Goal: Task Accomplishment & Management: Manage account settings

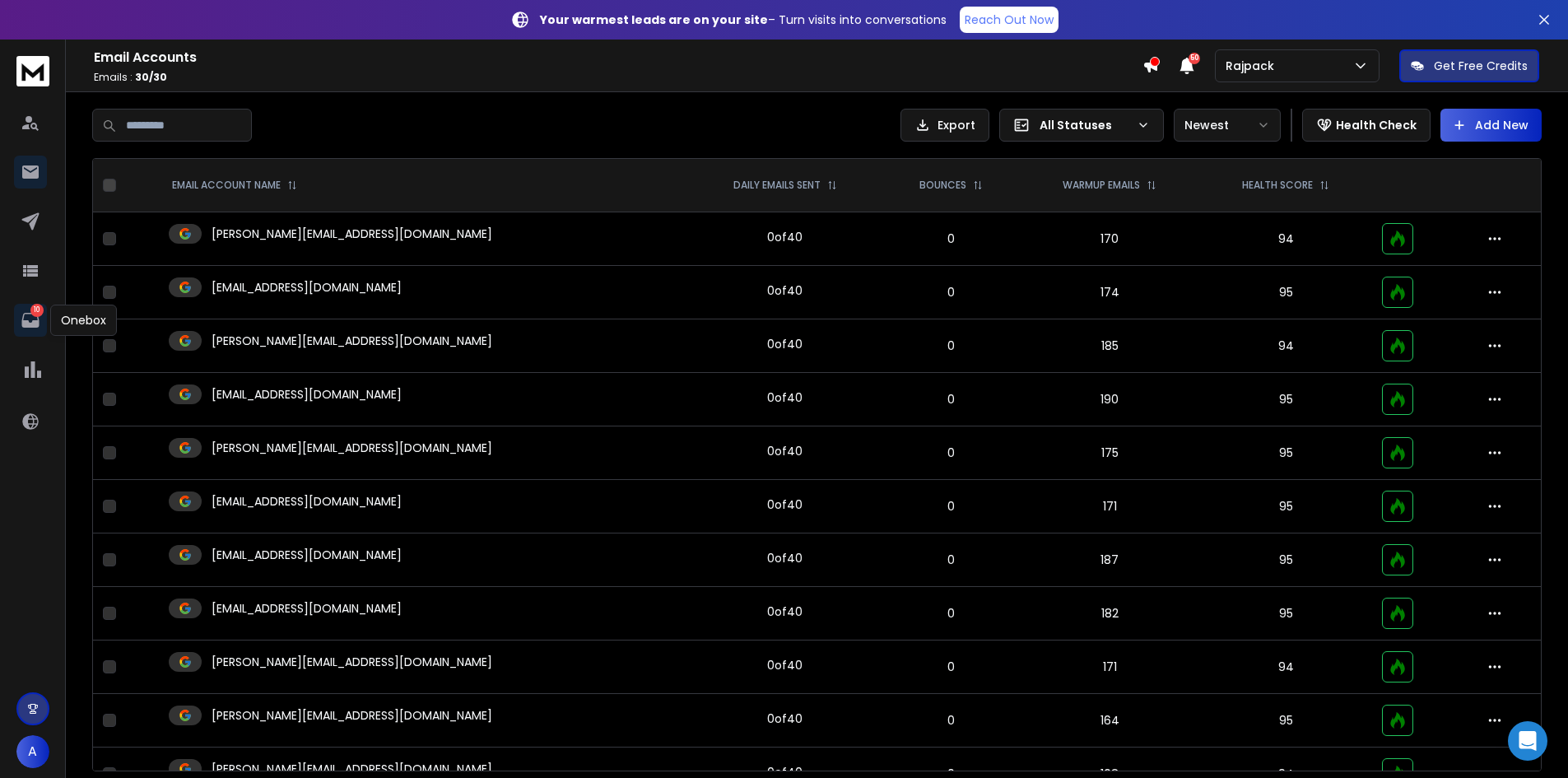
click at [25, 312] on icon at bounding box center [31, 320] width 20 height 20
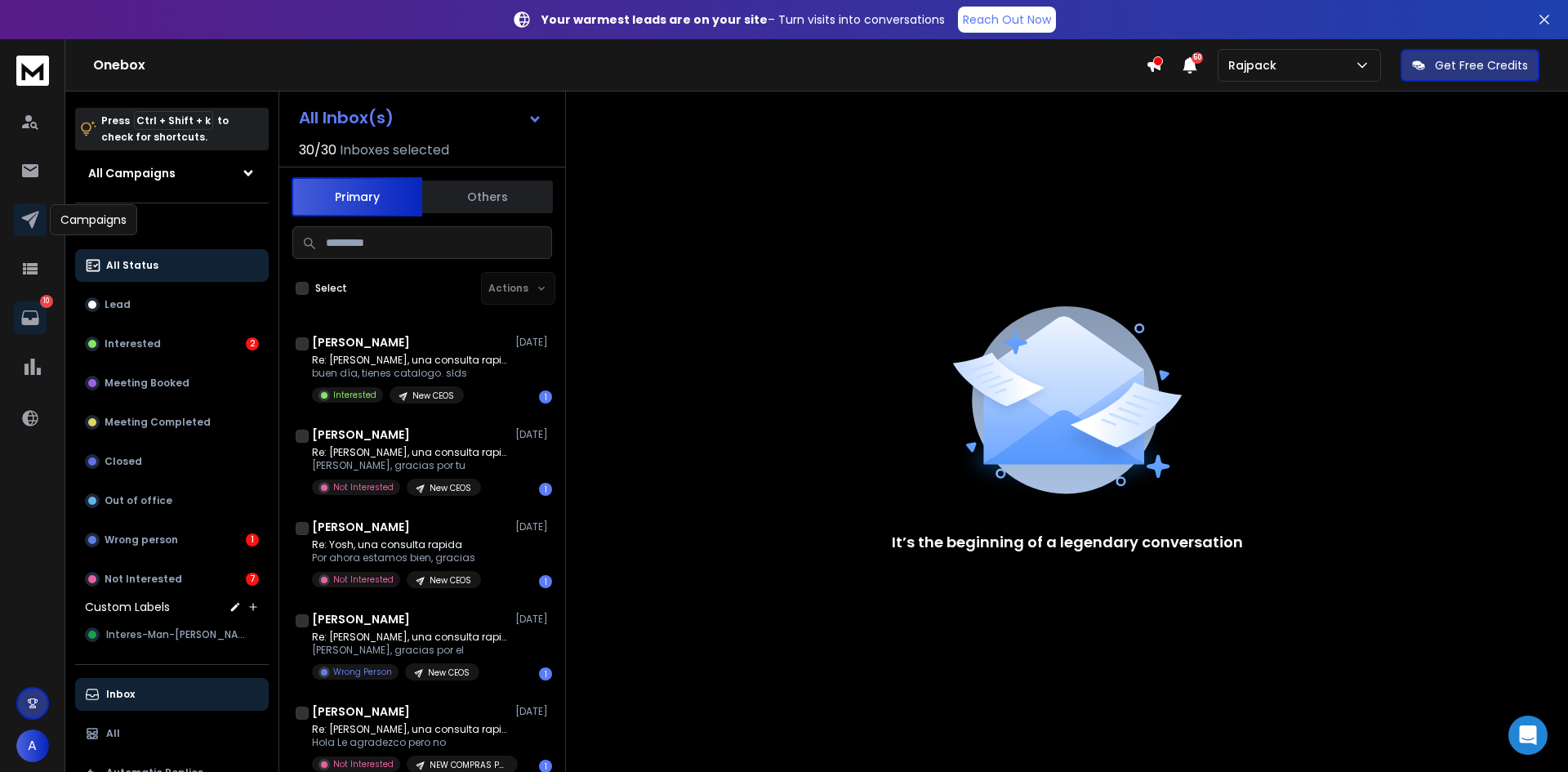
click at [30, 227] on icon at bounding box center [31, 220] width 20 height 20
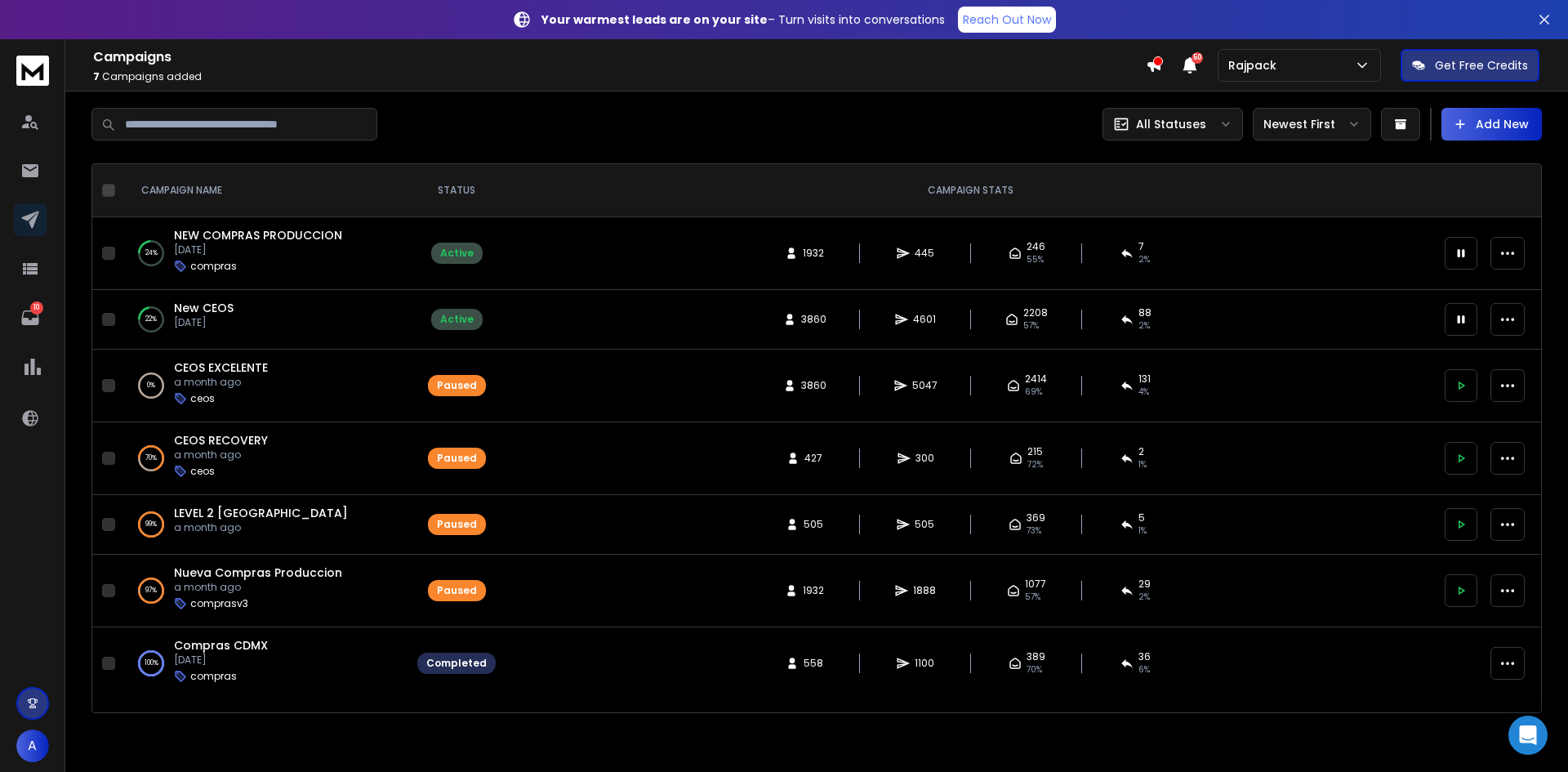
click at [1461, 248] on icon at bounding box center [1461, 253] width 14 height 14
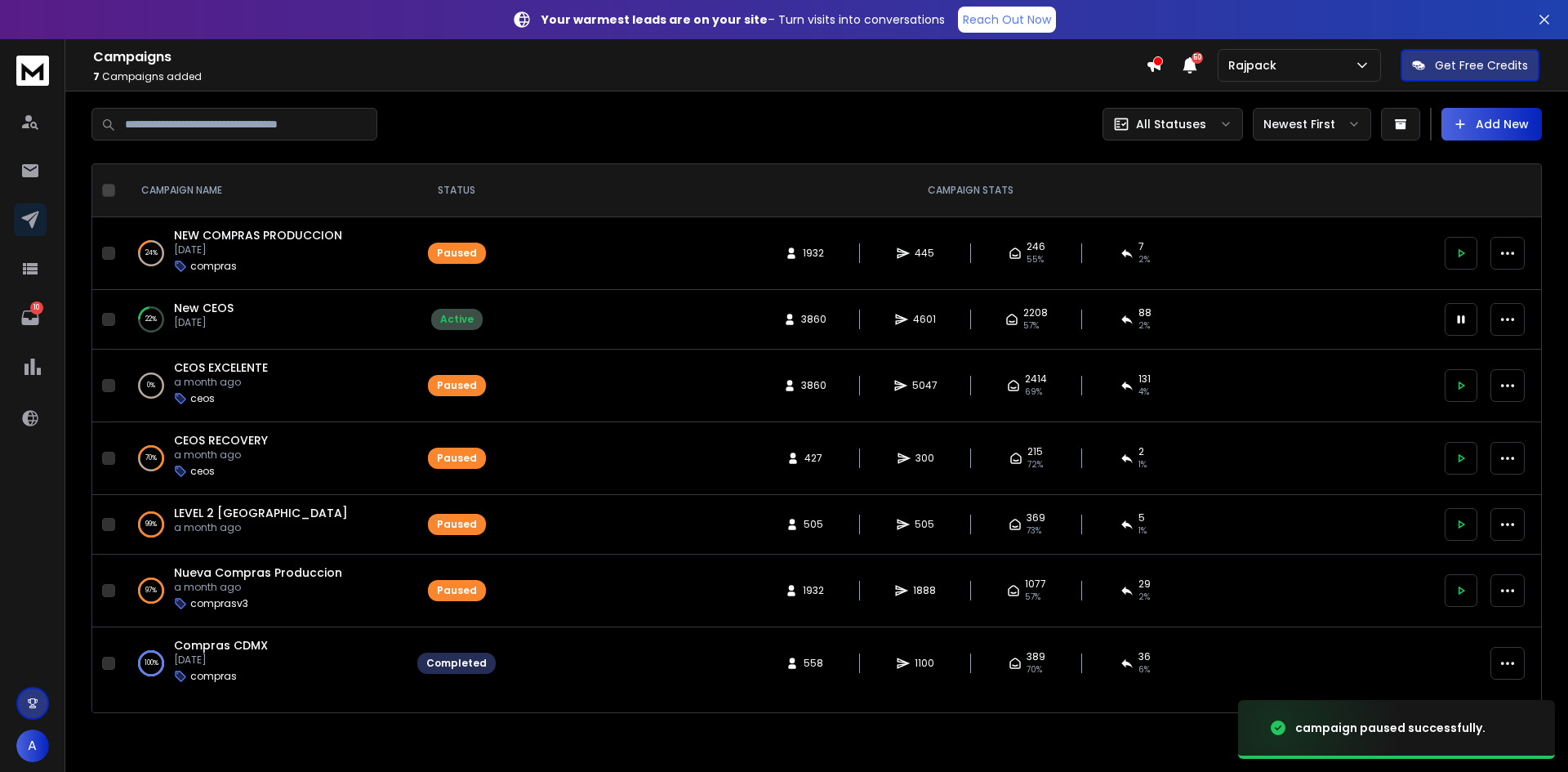
click at [1467, 316] on icon at bounding box center [1461, 320] width 14 height 14
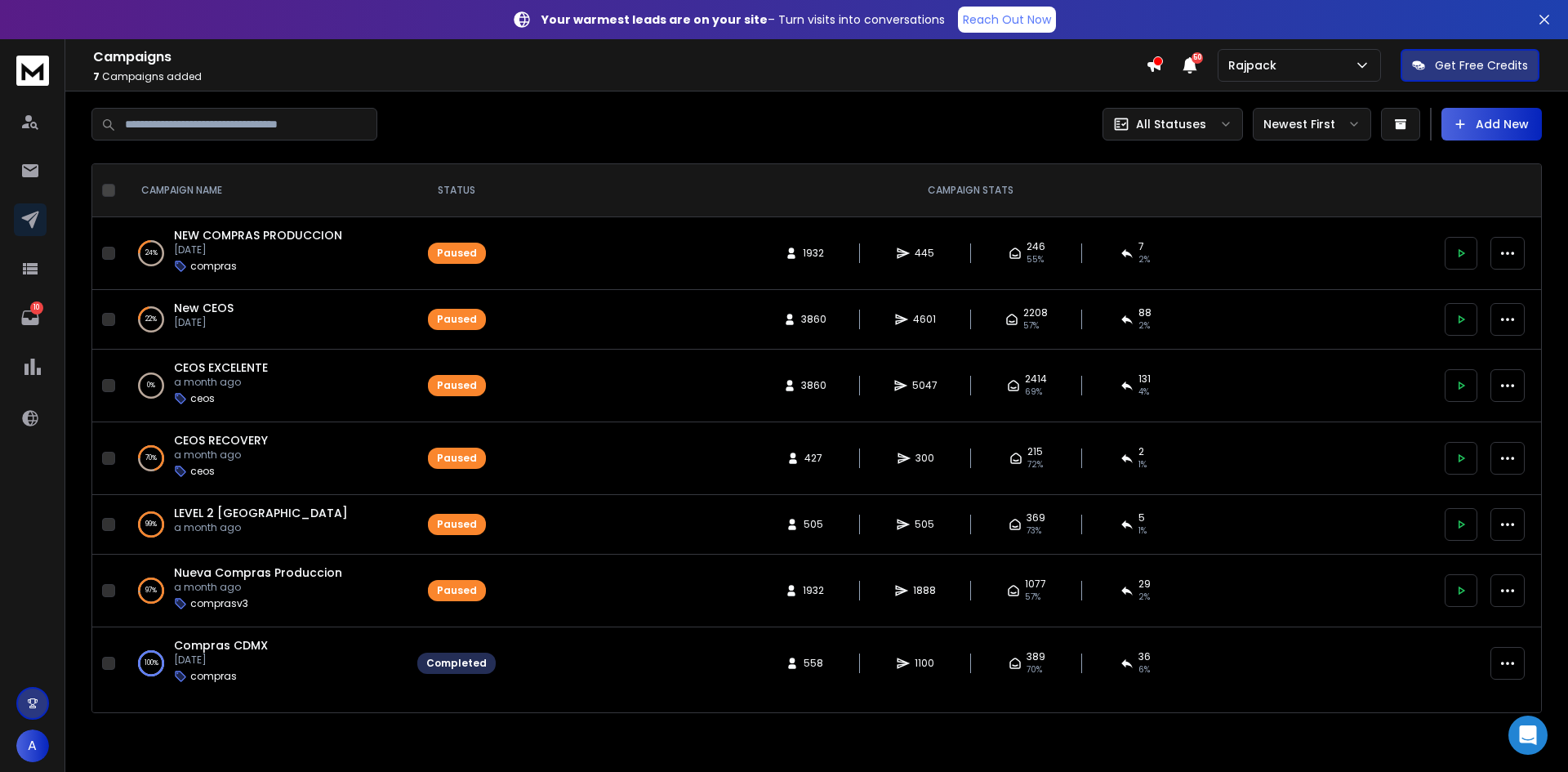
drag, startPoint x: 1519, startPoint y: 44, endPoint x: 1548, endPoint y: 24, distance: 35.2
click at [1548, 24] on icon at bounding box center [1544, 19] width 10 height 10
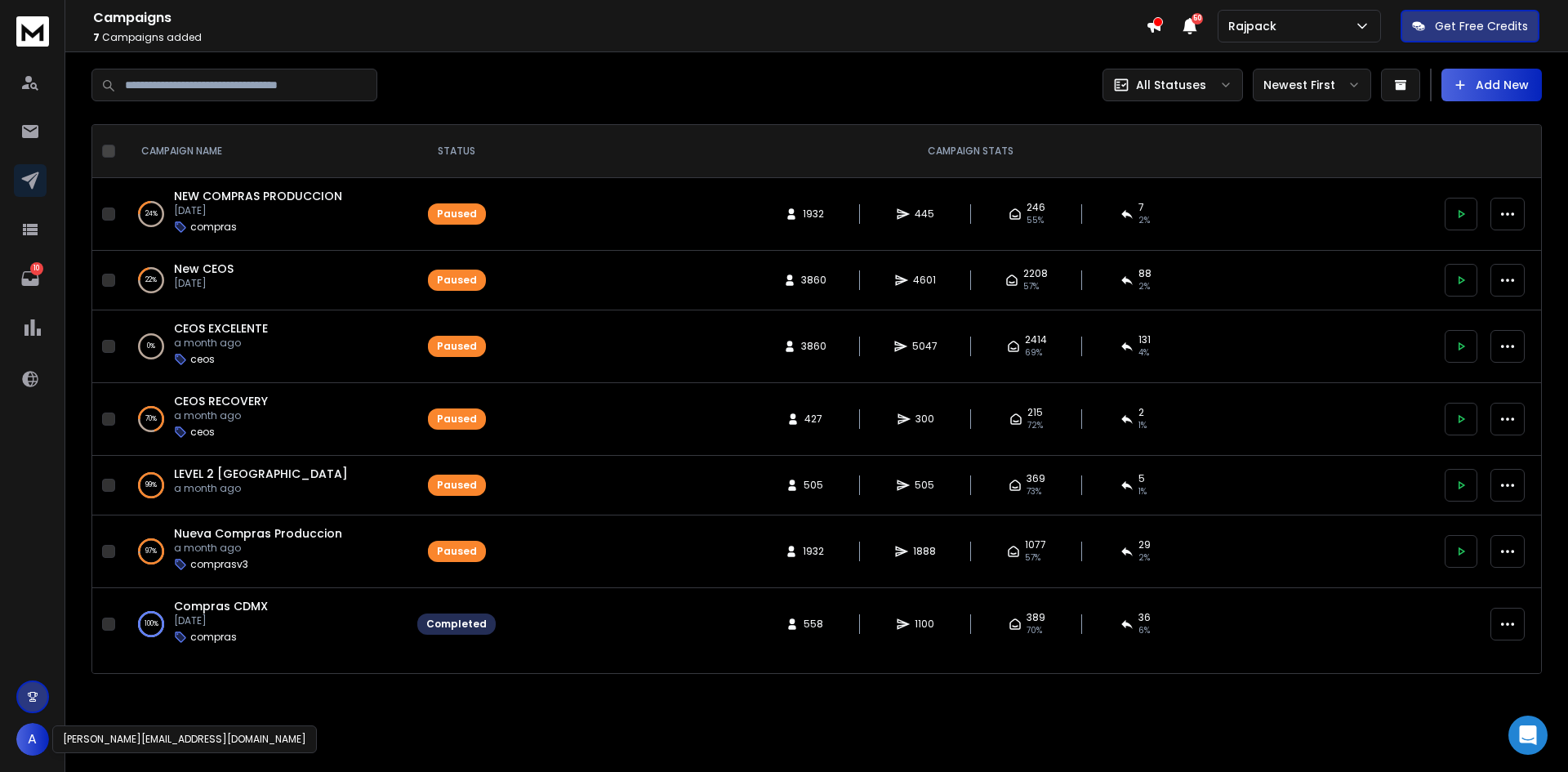
click at [39, 737] on span "A" at bounding box center [32, 739] width 32 height 33
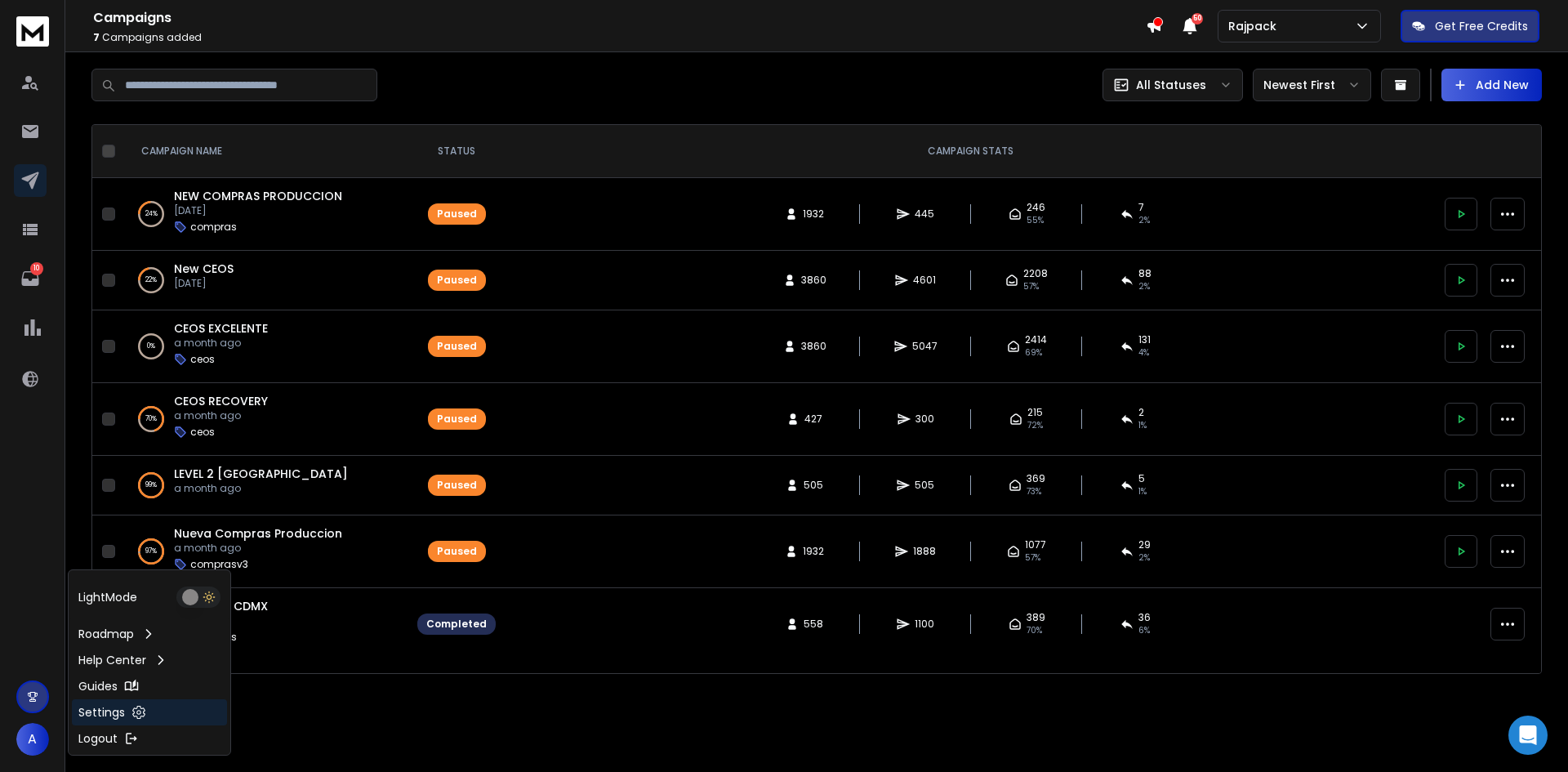
click at [126, 714] on div "Settings" at bounding box center [150, 712] width 155 height 26
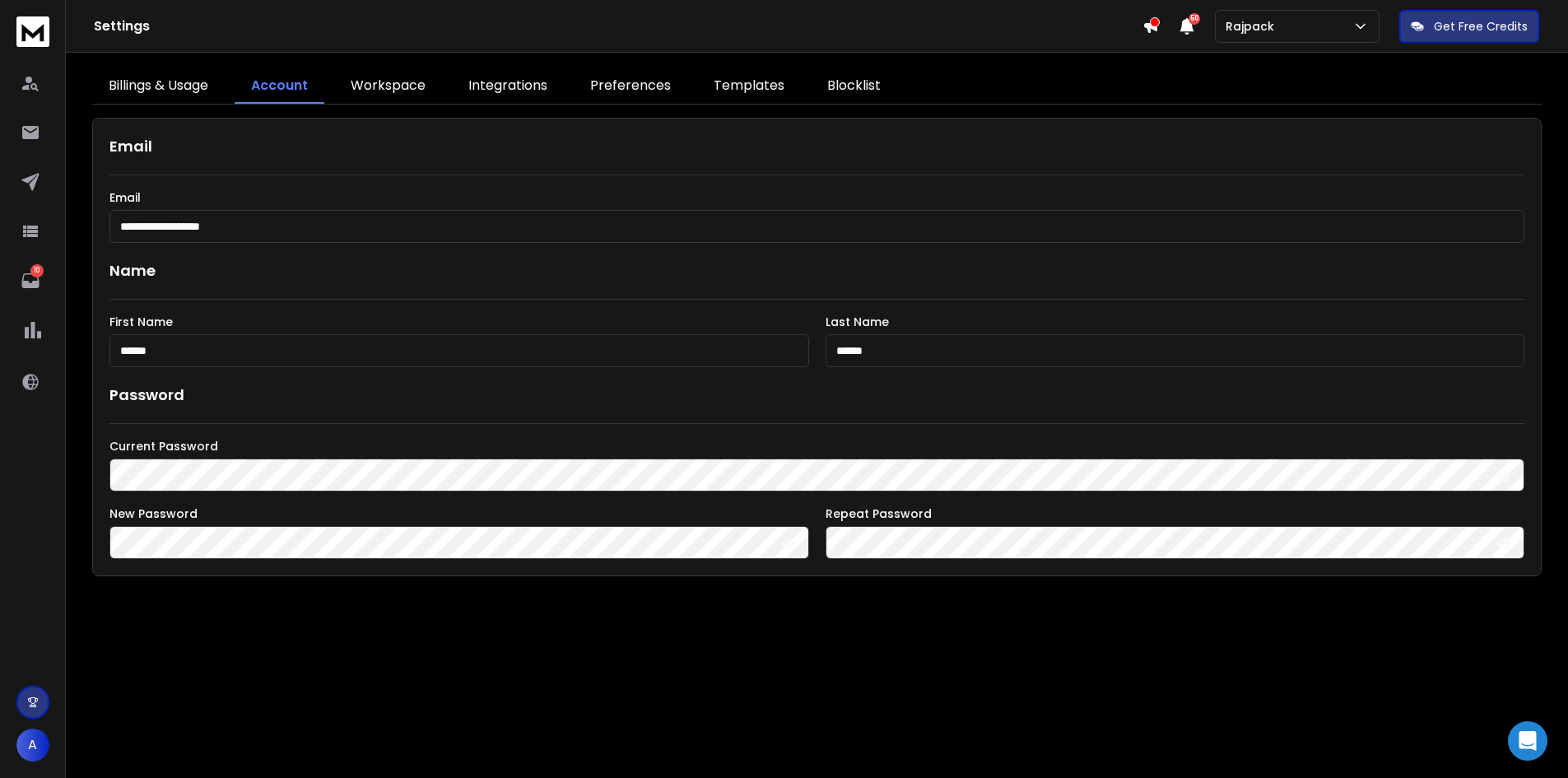
click at [170, 90] on link "Billings & Usage" at bounding box center [158, 86] width 133 height 35
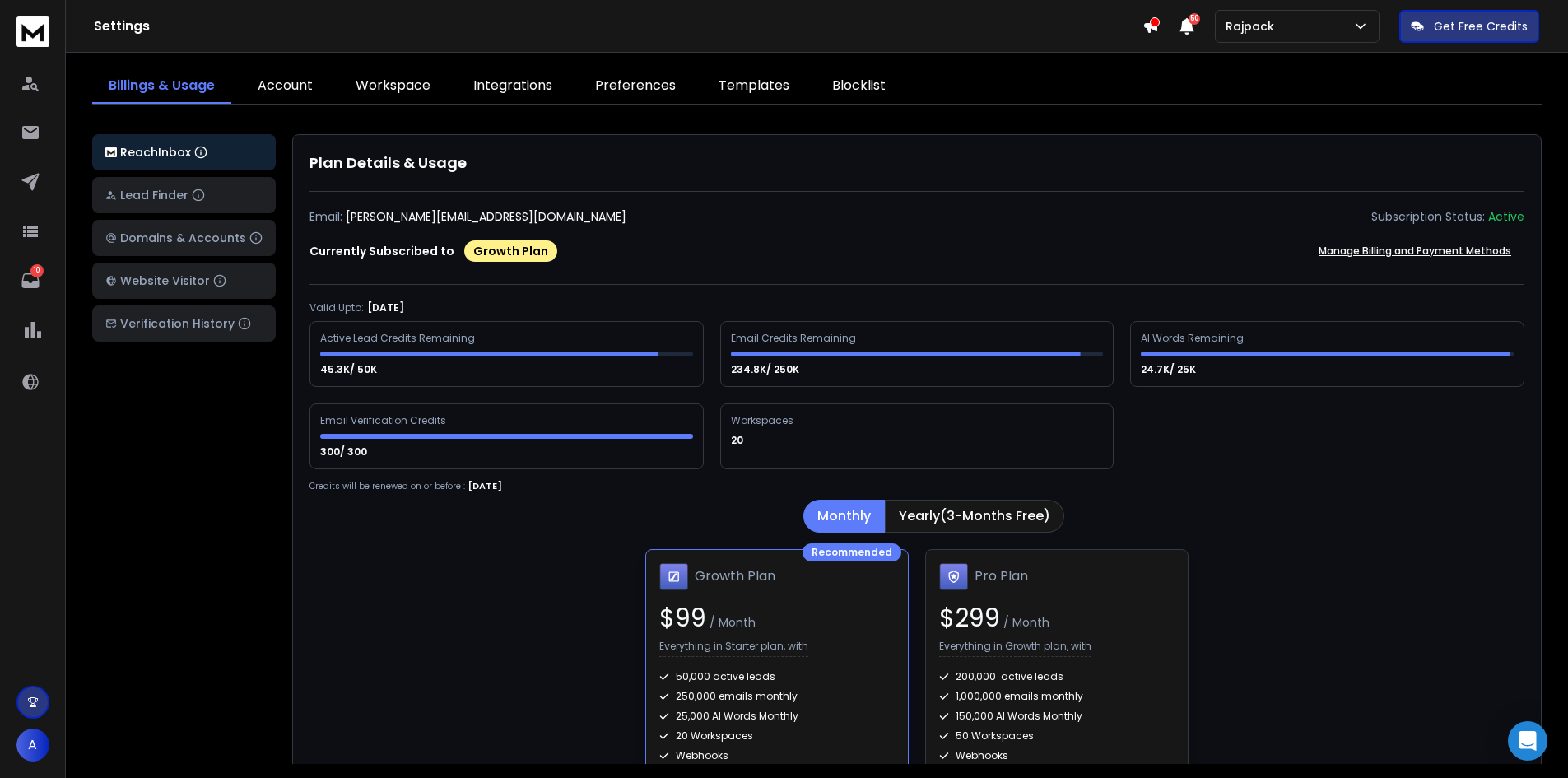
click at [287, 69] on link "Account" at bounding box center [285, 86] width 88 height 35
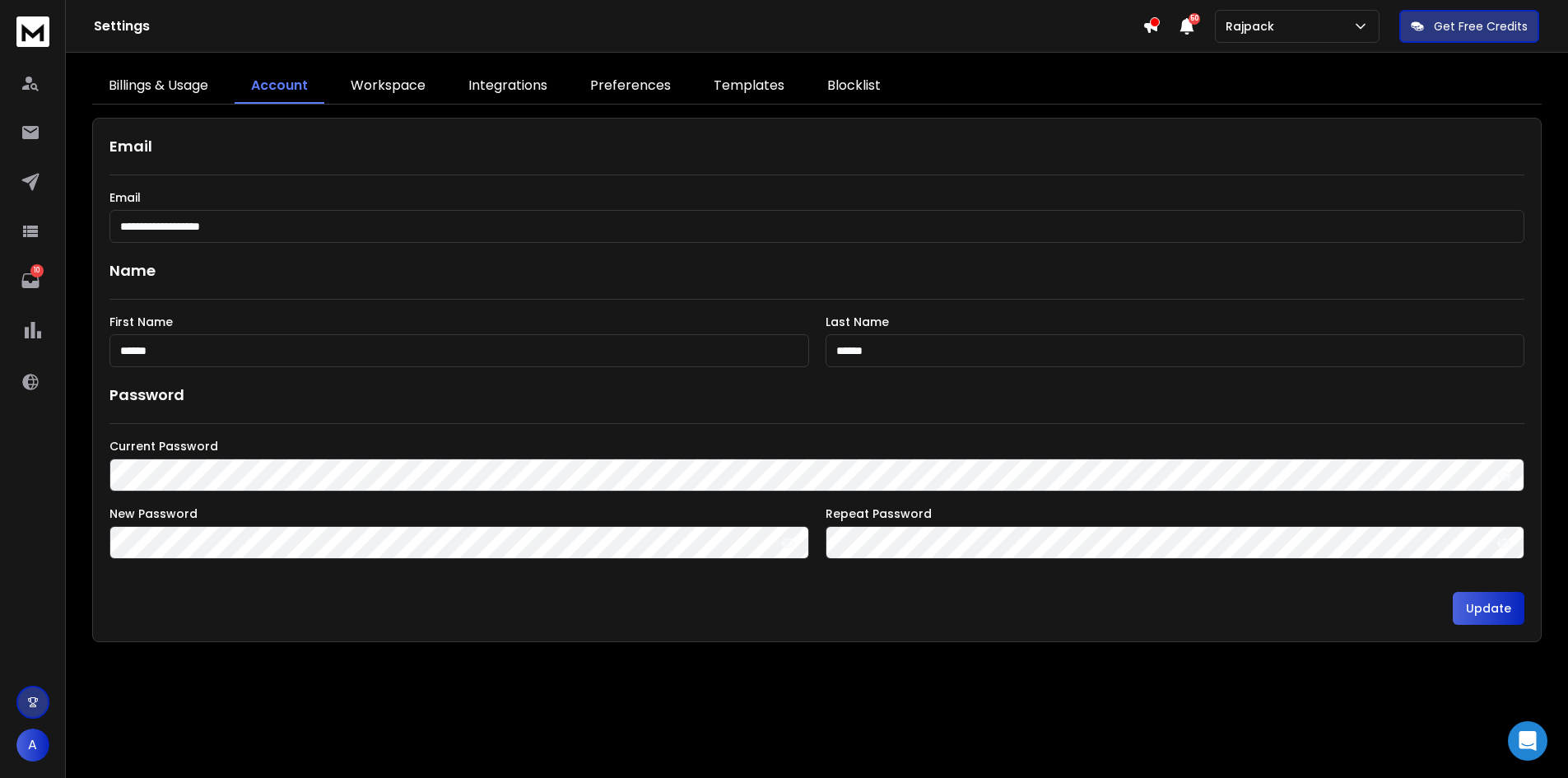
click at [1516, 609] on button "Update" at bounding box center [1488, 609] width 72 height 33
